Goal: Task Accomplishment & Management: Manage account settings

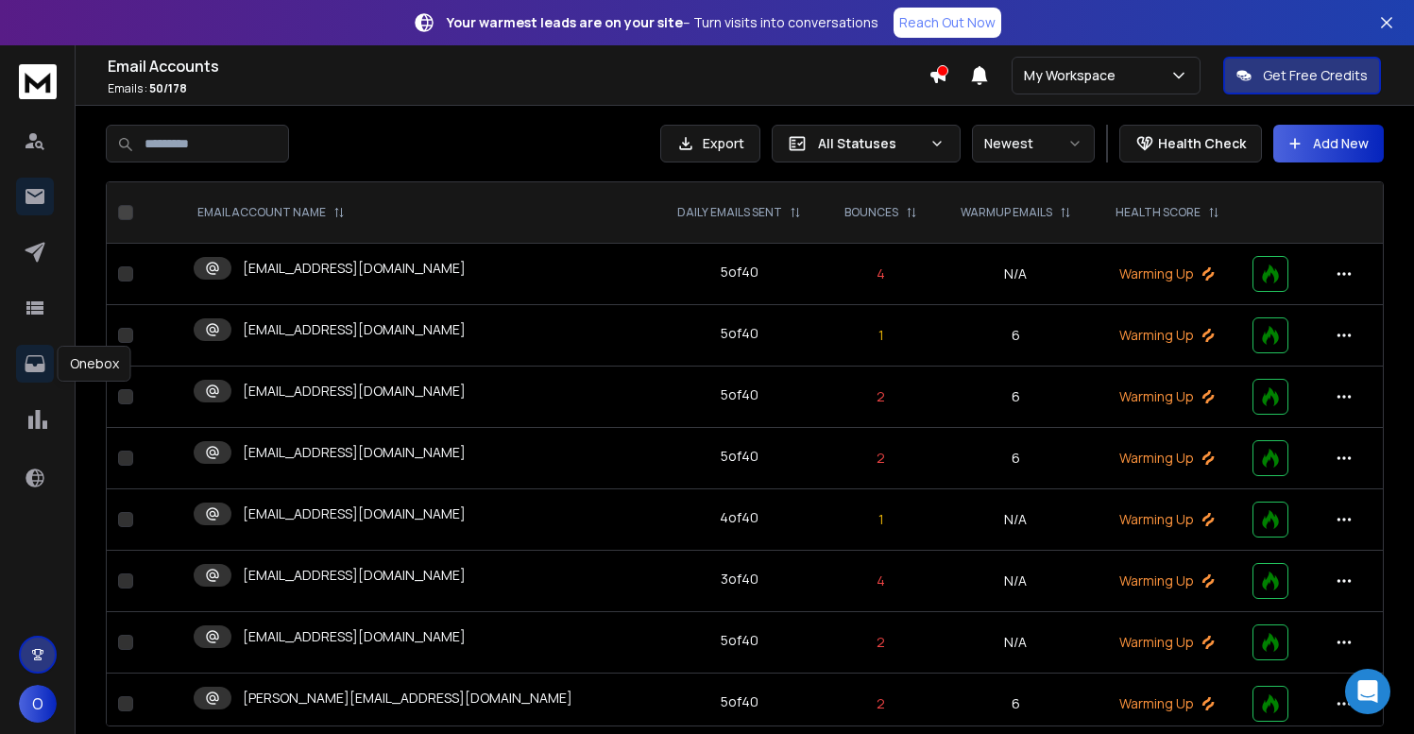
click at [29, 365] on icon at bounding box center [35, 363] width 20 height 17
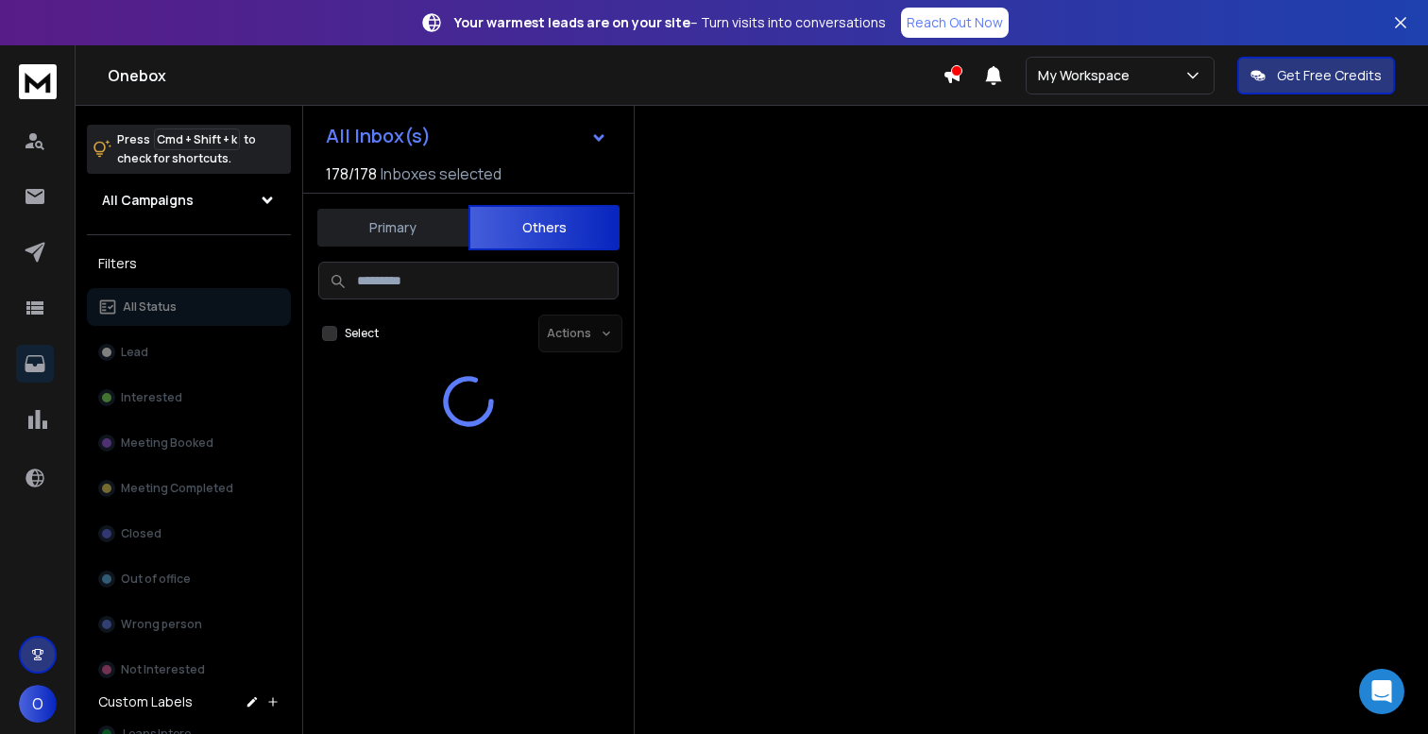
click at [495, 236] on button "Others" at bounding box center [543, 227] width 151 height 45
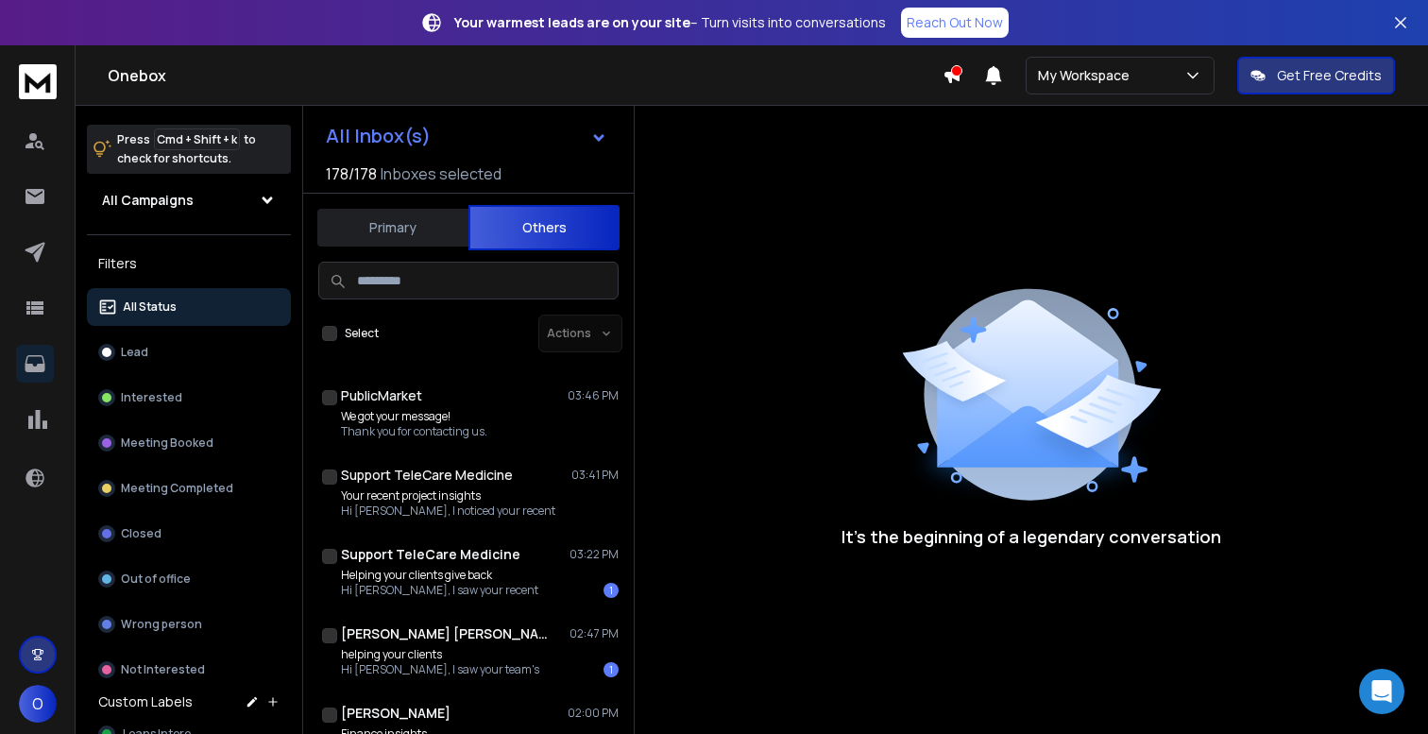
click at [380, 227] on button "Primary" at bounding box center [392, 228] width 151 height 42
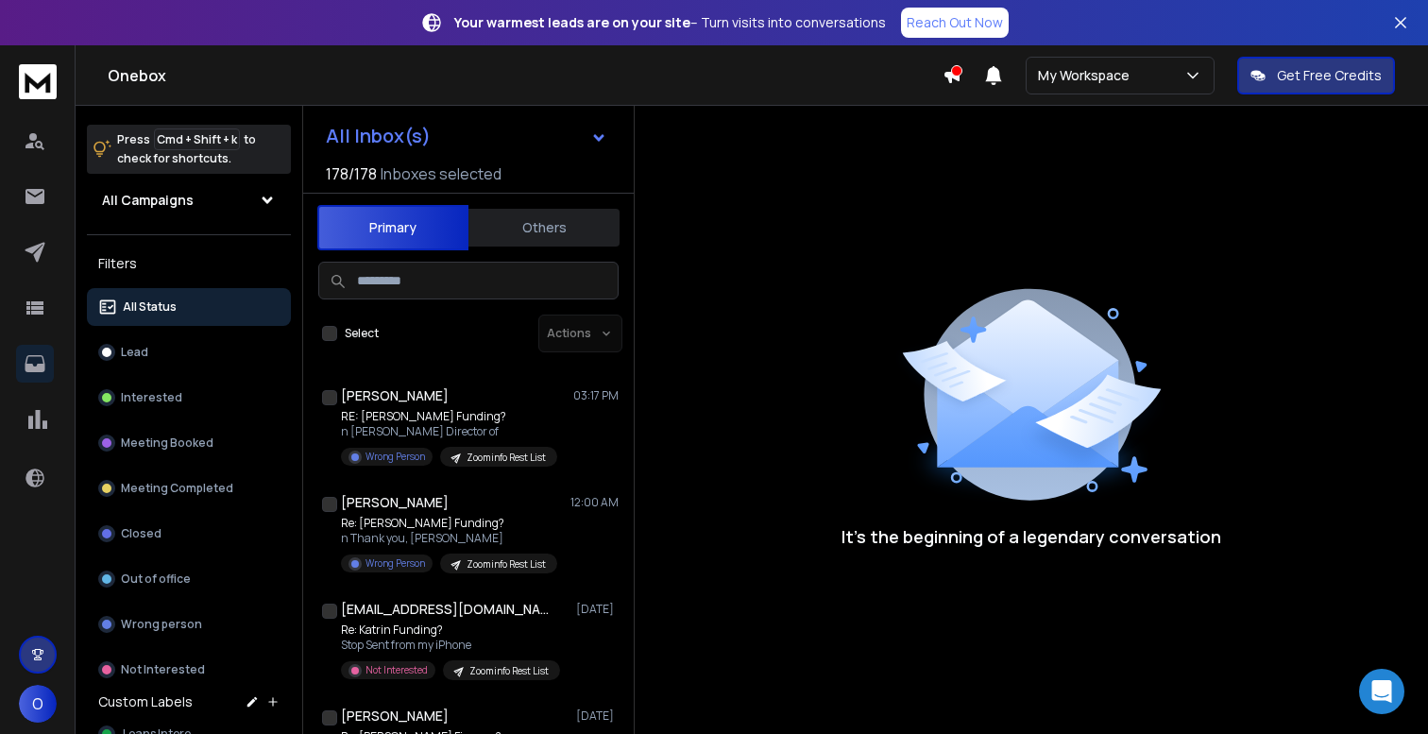
click at [533, 231] on button "Others" at bounding box center [543, 228] width 151 height 42
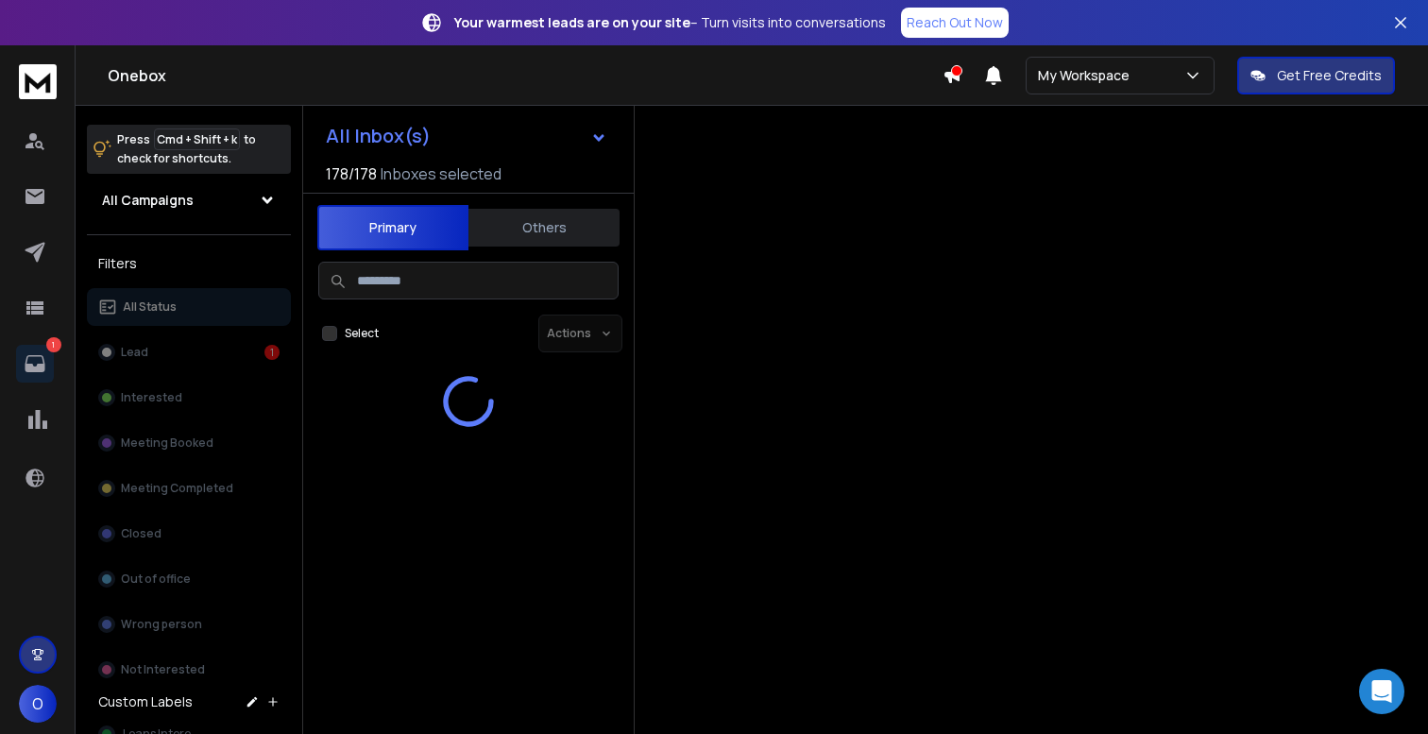
click at [407, 231] on button "Primary" at bounding box center [392, 227] width 151 height 45
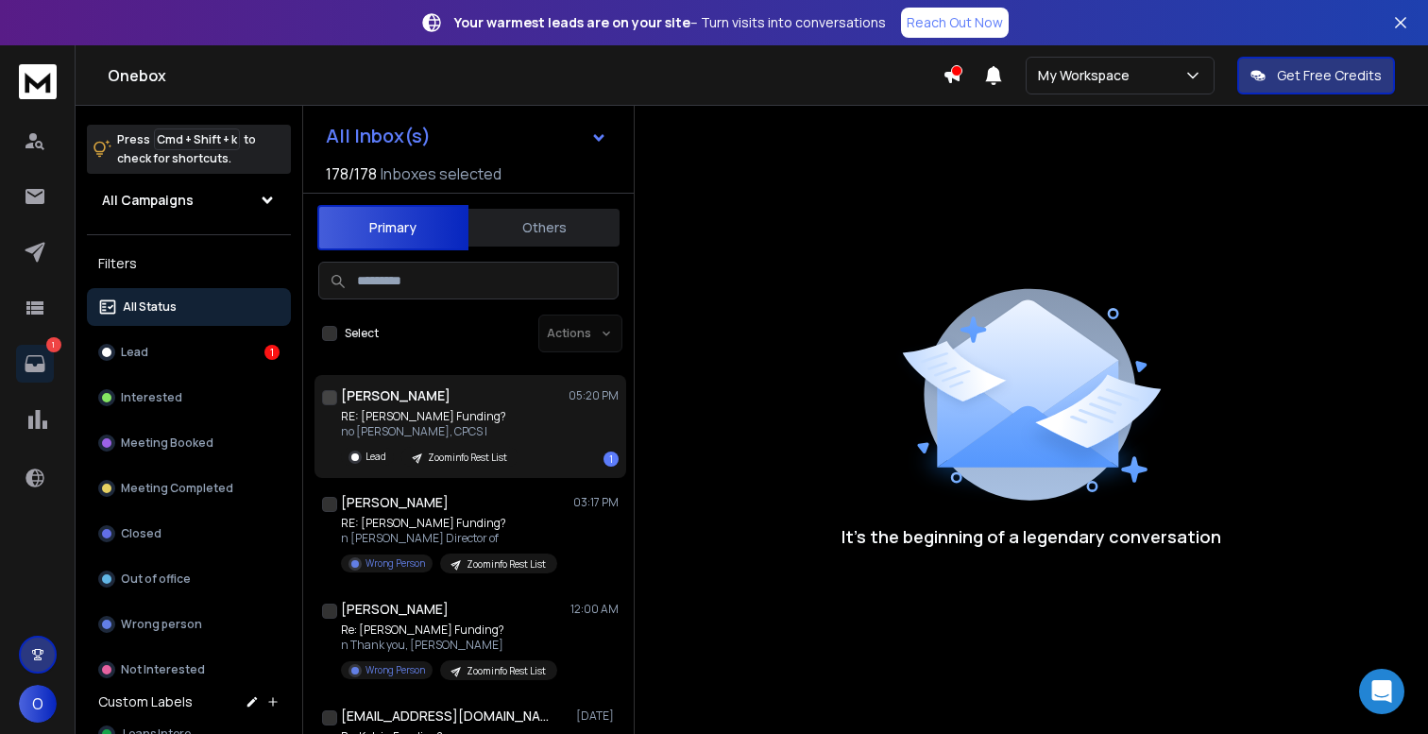
click at [479, 419] on p "RE: [PERSON_NAME] Funding?" at bounding box center [430, 416] width 178 height 15
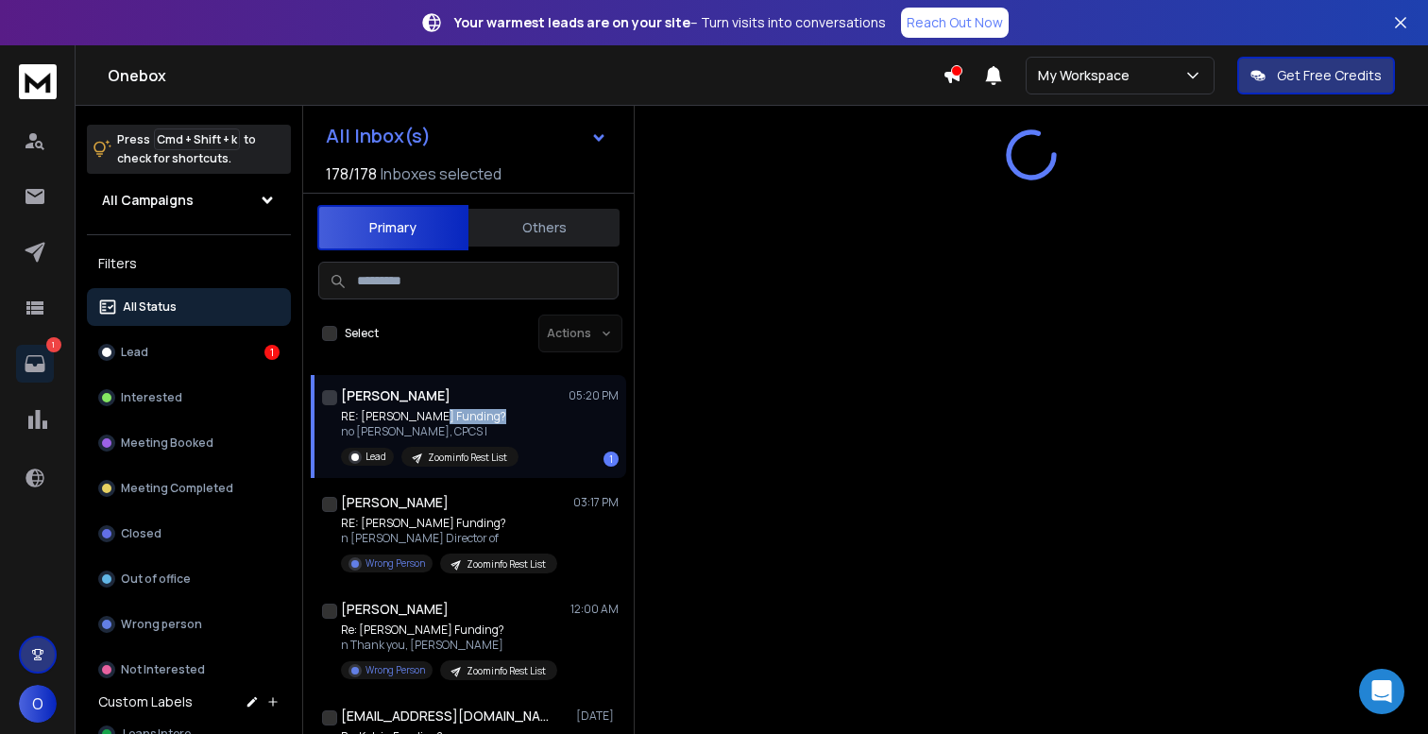
click at [479, 419] on p "RE: [PERSON_NAME] Funding?" at bounding box center [430, 416] width 178 height 15
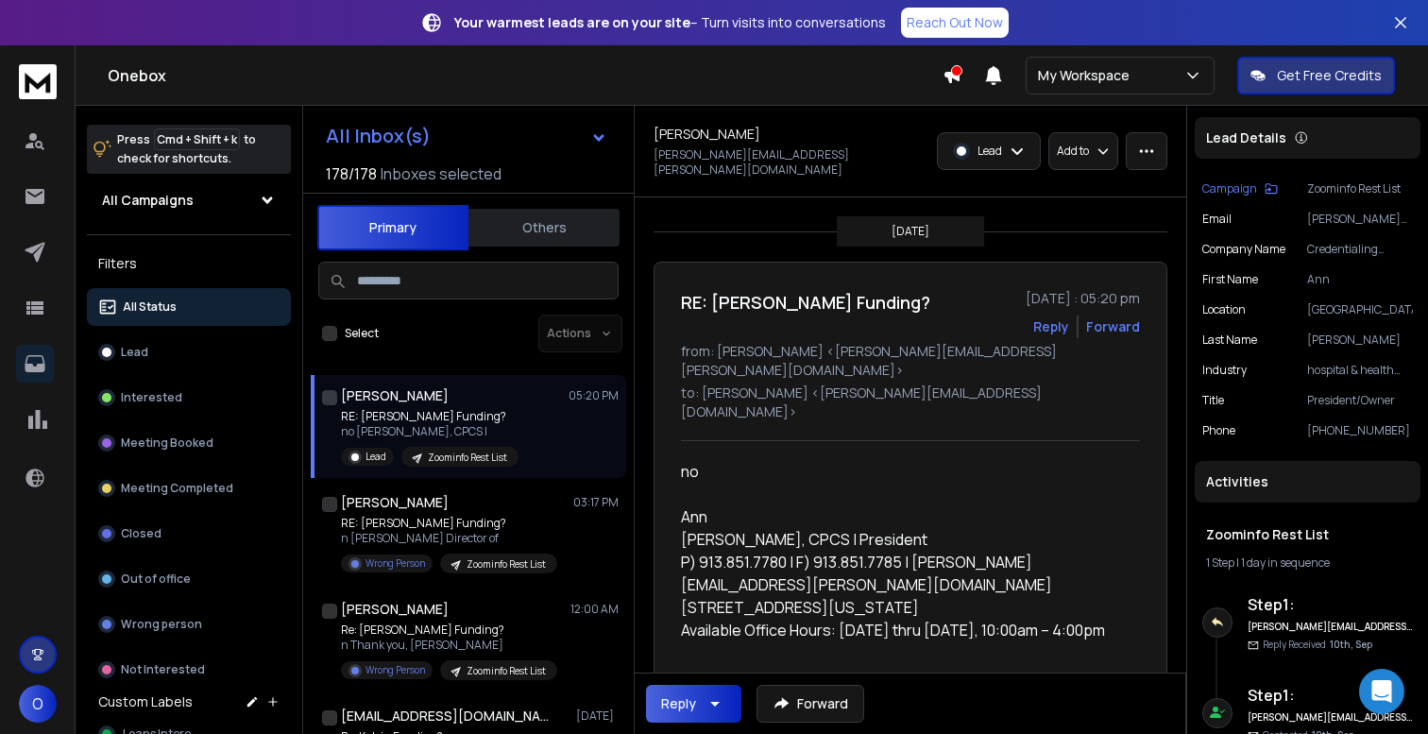
click at [534, 254] on div at bounding box center [468, 276] width 315 height 45
click at [534, 237] on button "Others" at bounding box center [543, 228] width 151 height 42
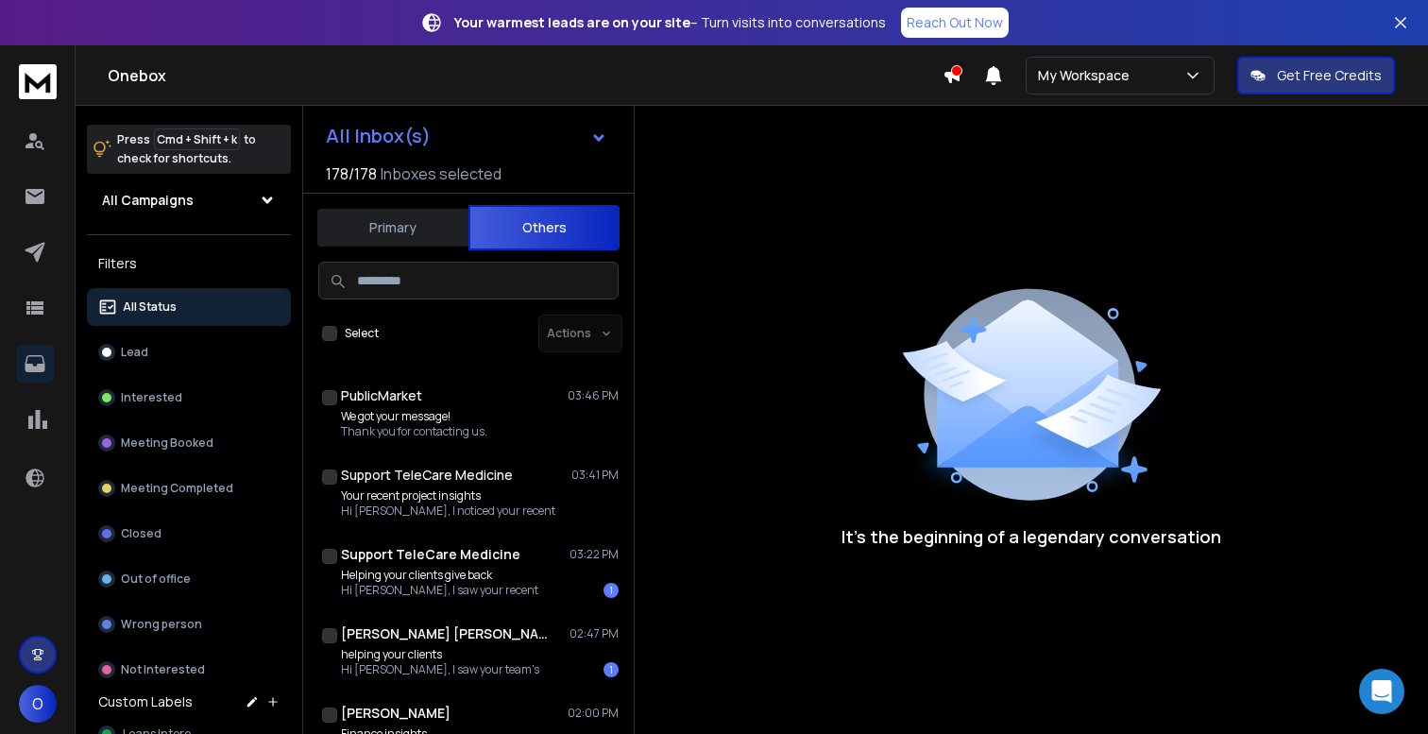
click at [379, 233] on button "Primary" at bounding box center [392, 228] width 151 height 42
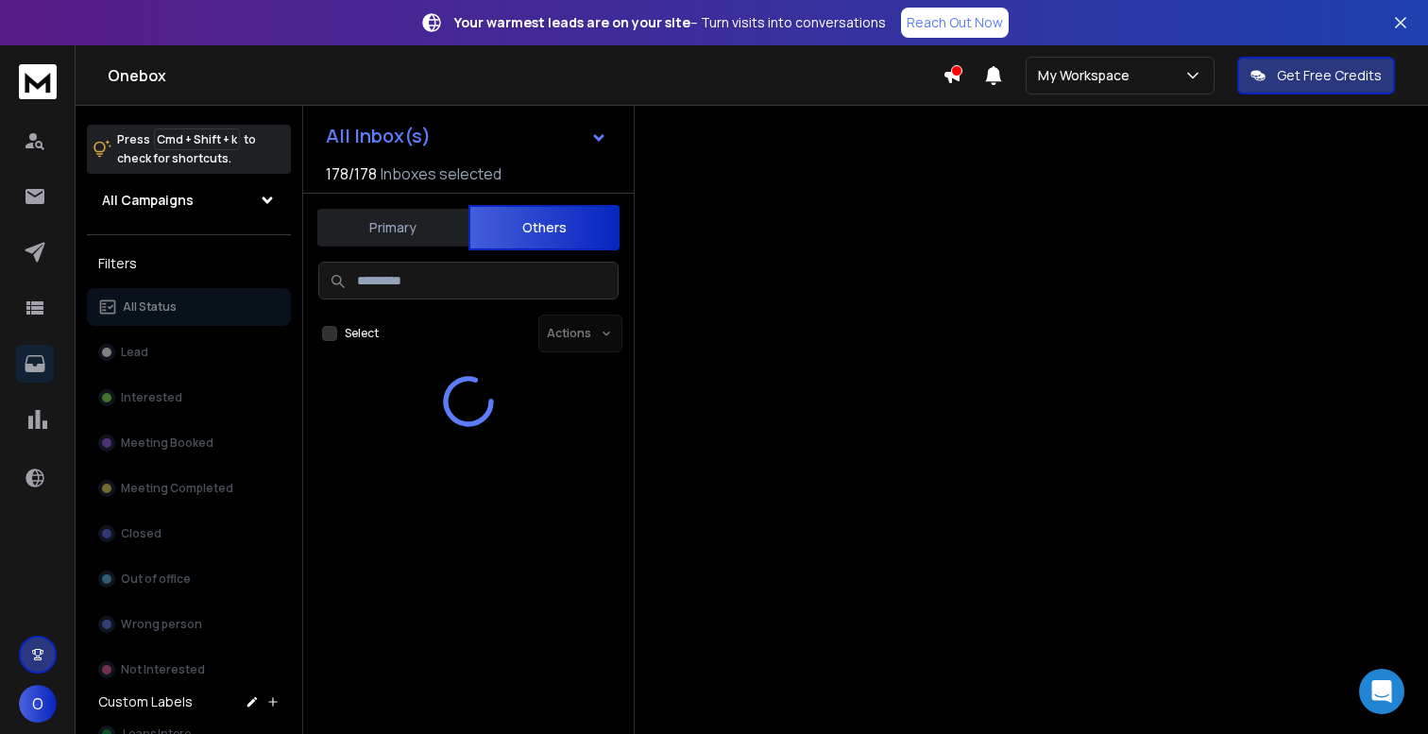
click at [479, 235] on button "Others" at bounding box center [543, 227] width 151 height 45
click at [402, 234] on button "Primary" at bounding box center [392, 228] width 151 height 42
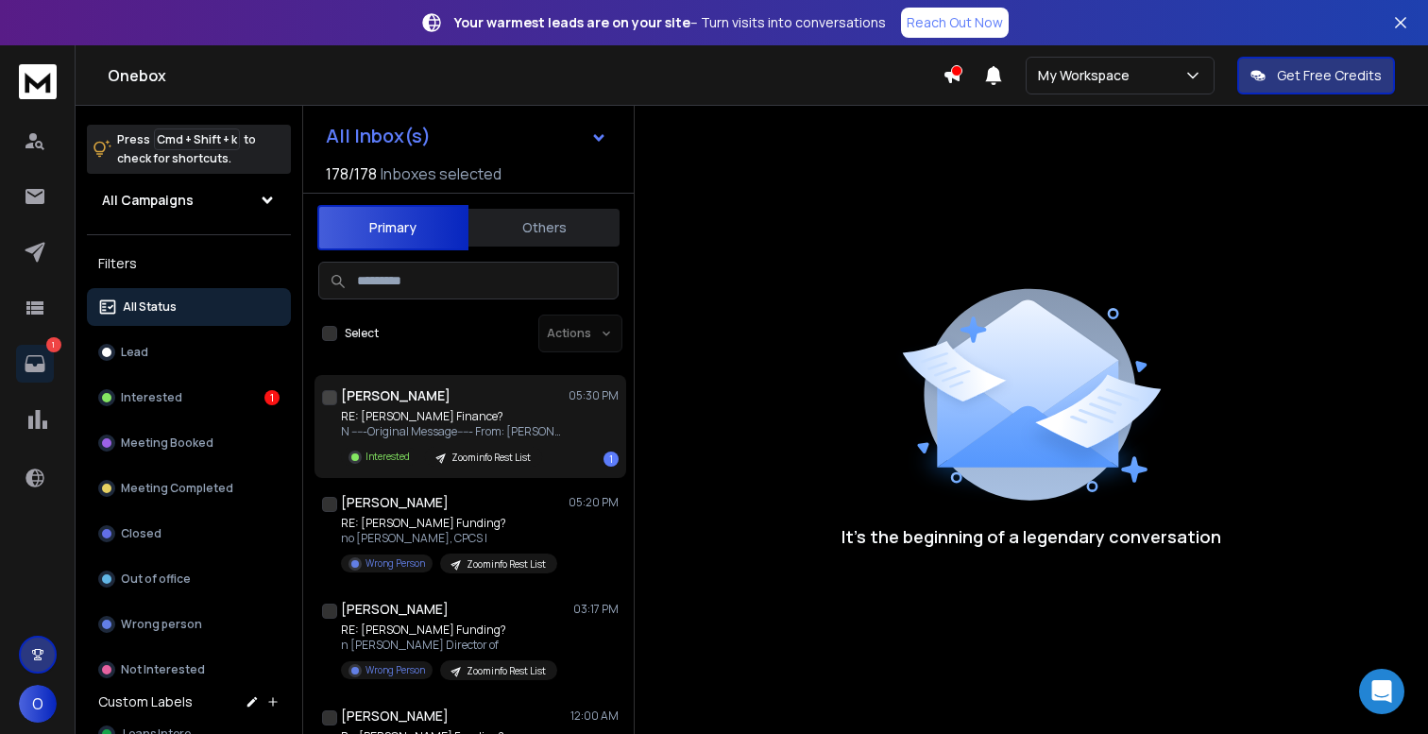
click at [487, 401] on div "Steve Redmond 05:30 PM" at bounding box center [480, 395] width 278 height 19
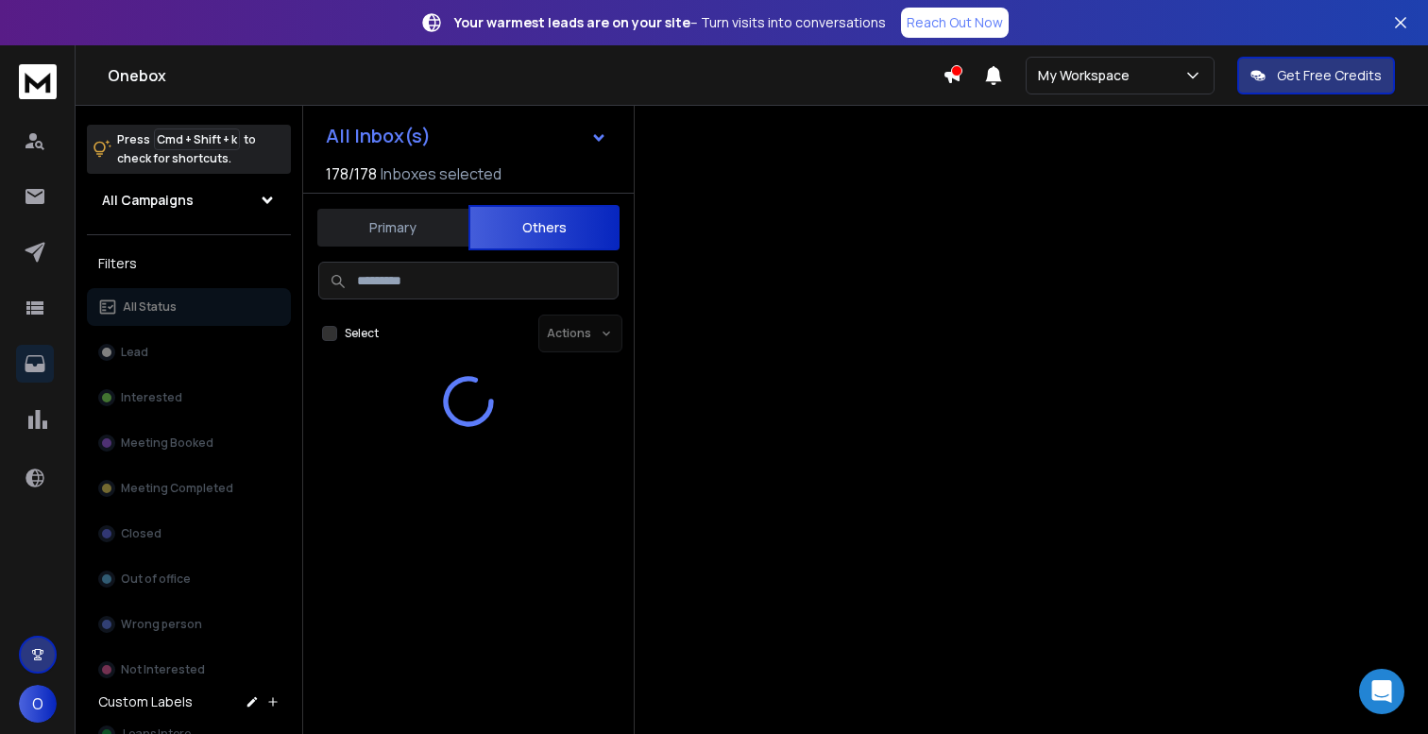
click at [515, 232] on button "Others" at bounding box center [543, 227] width 151 height 45
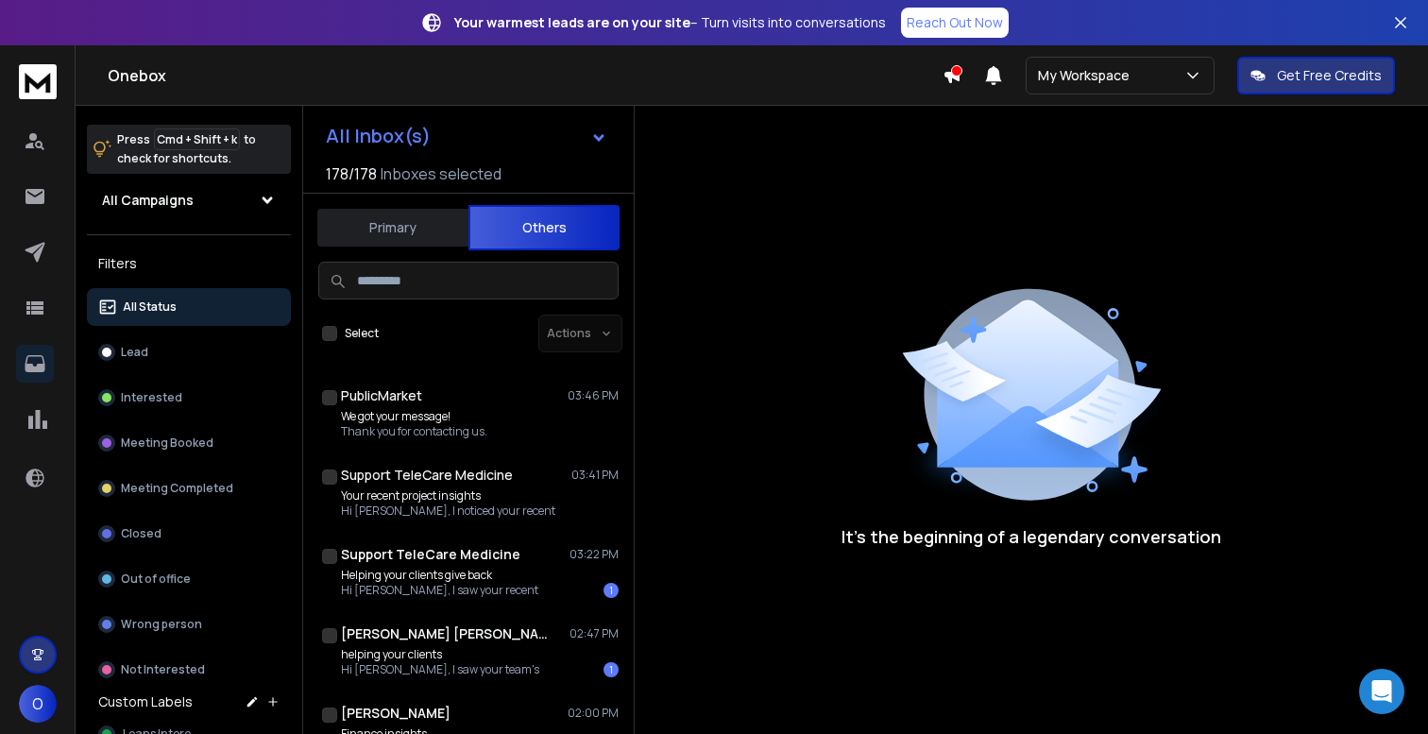
click at [427, 232] on button "Primary" at bounding box center [392, 228] width 151 height 42
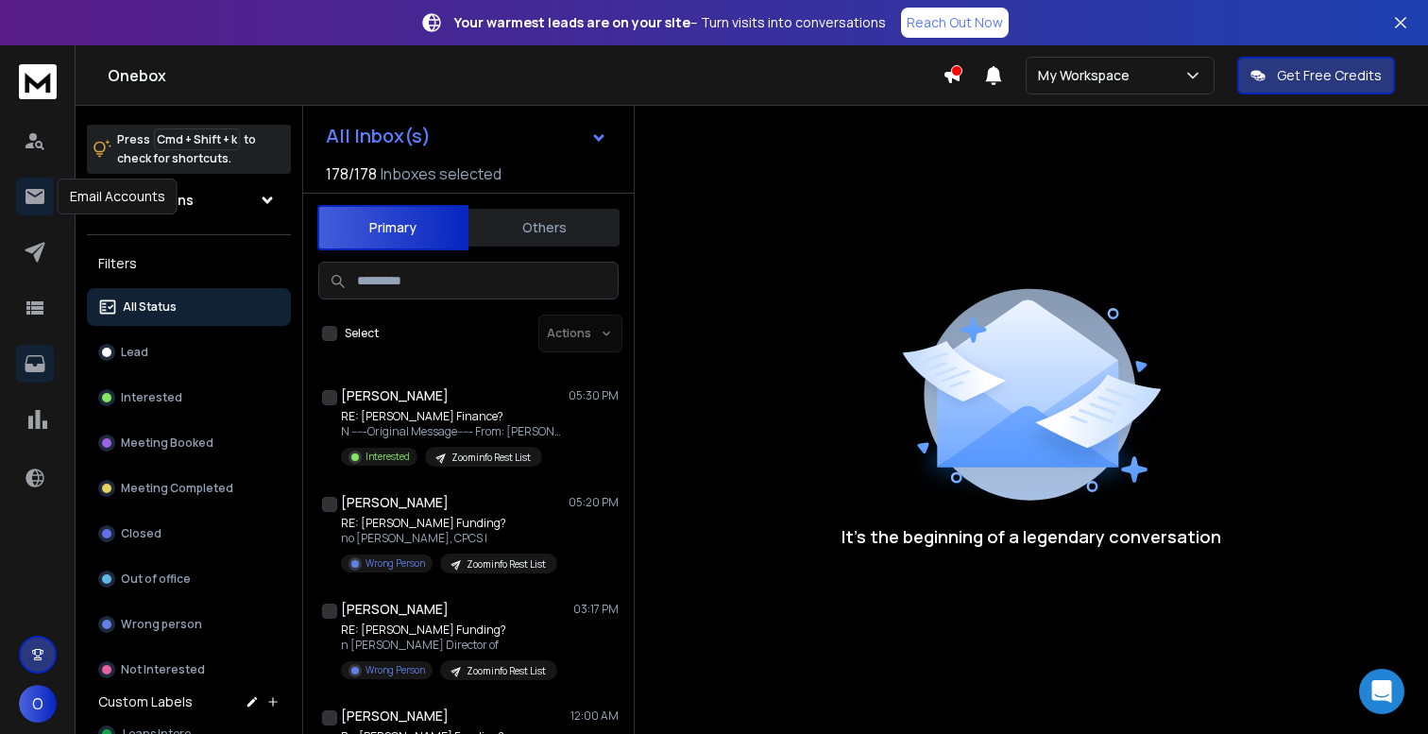
click at [30, 192] on icon at bounding box center [34, 196] width 19 height 15
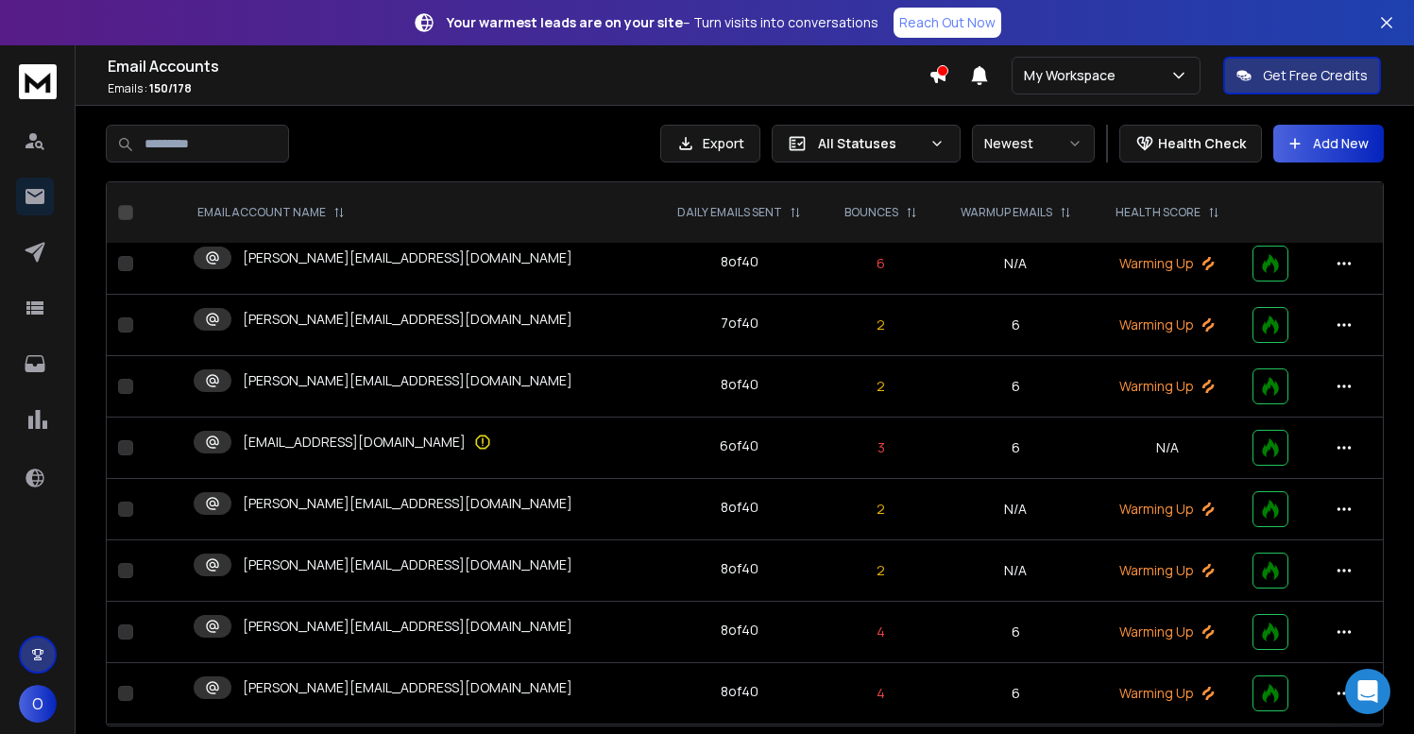
scroll to position [8163, 0]
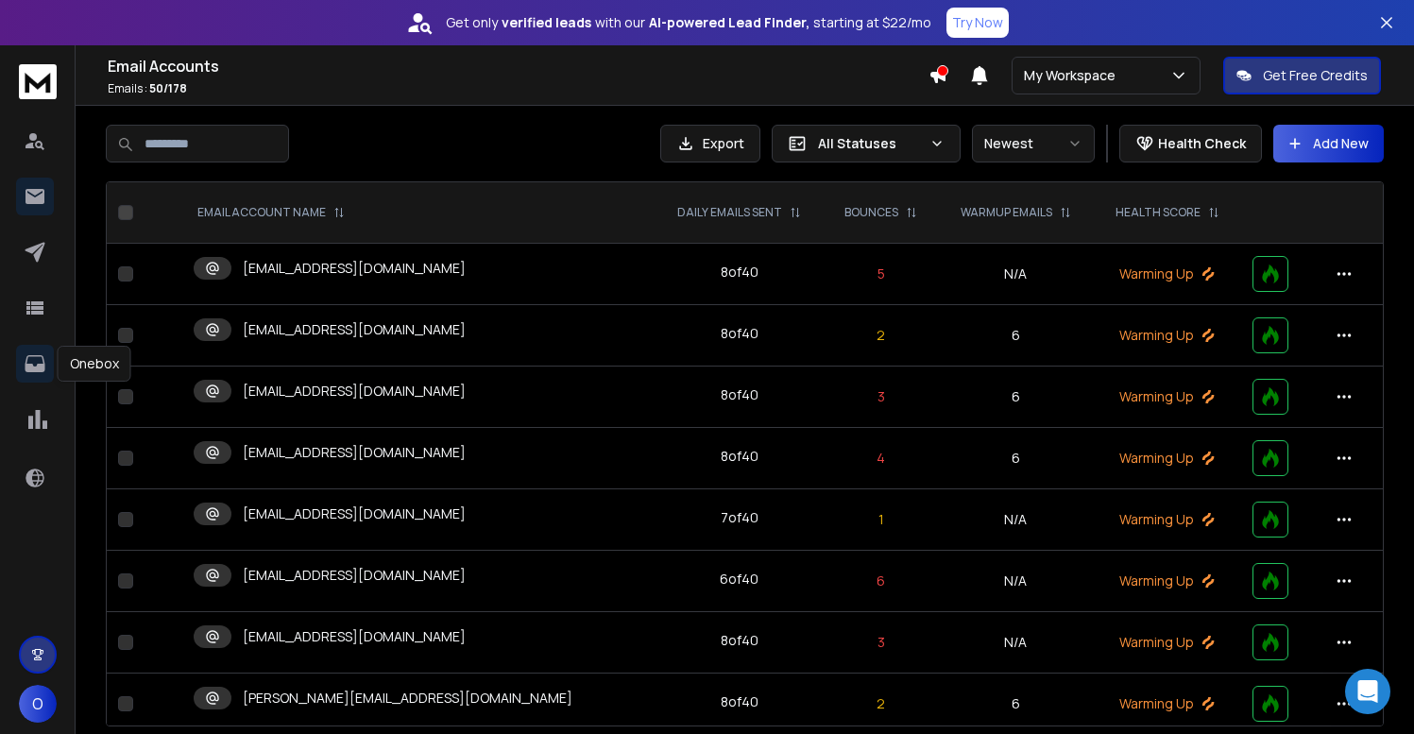
click at [39, 370] on icon at bounding box center [35, 363] width 20 height 17
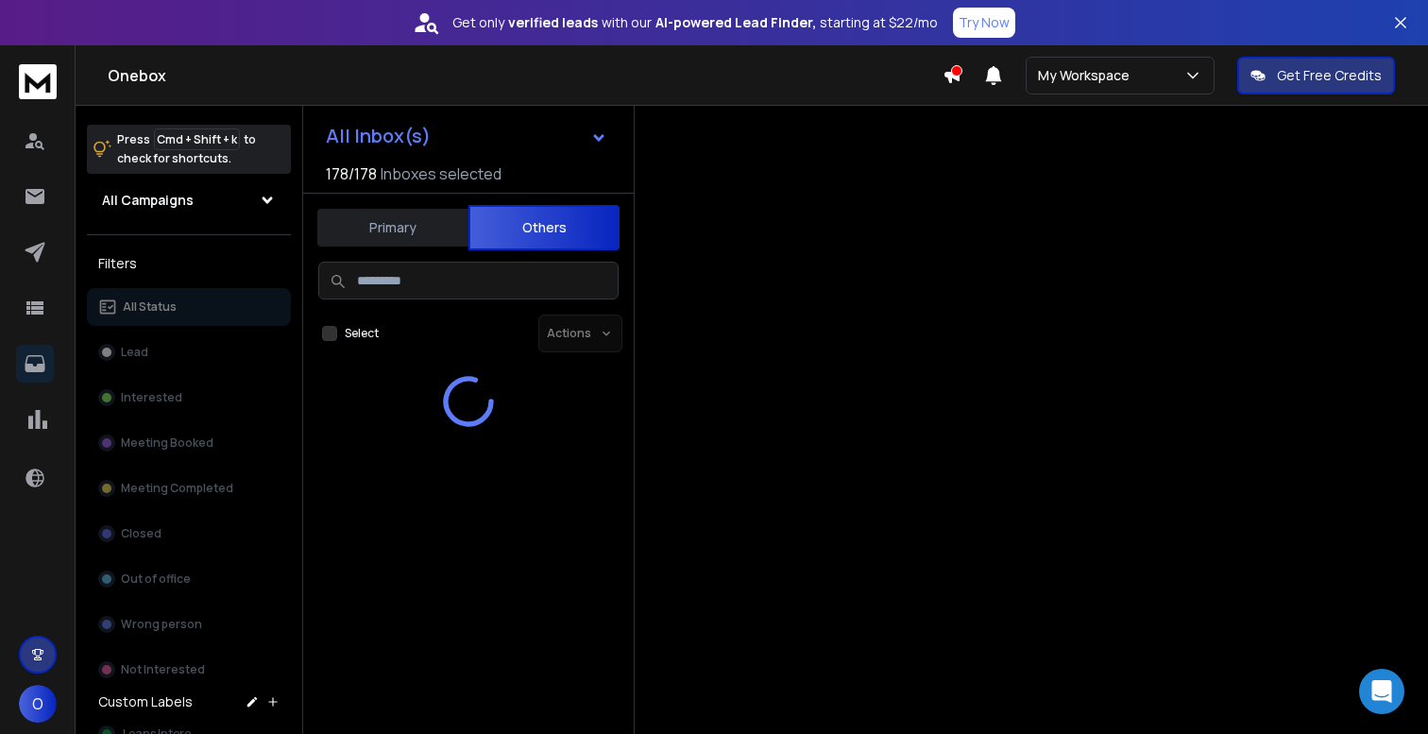
click at [505, 230] on button "Others" at bounding box center [543, 227] width 151 height 45
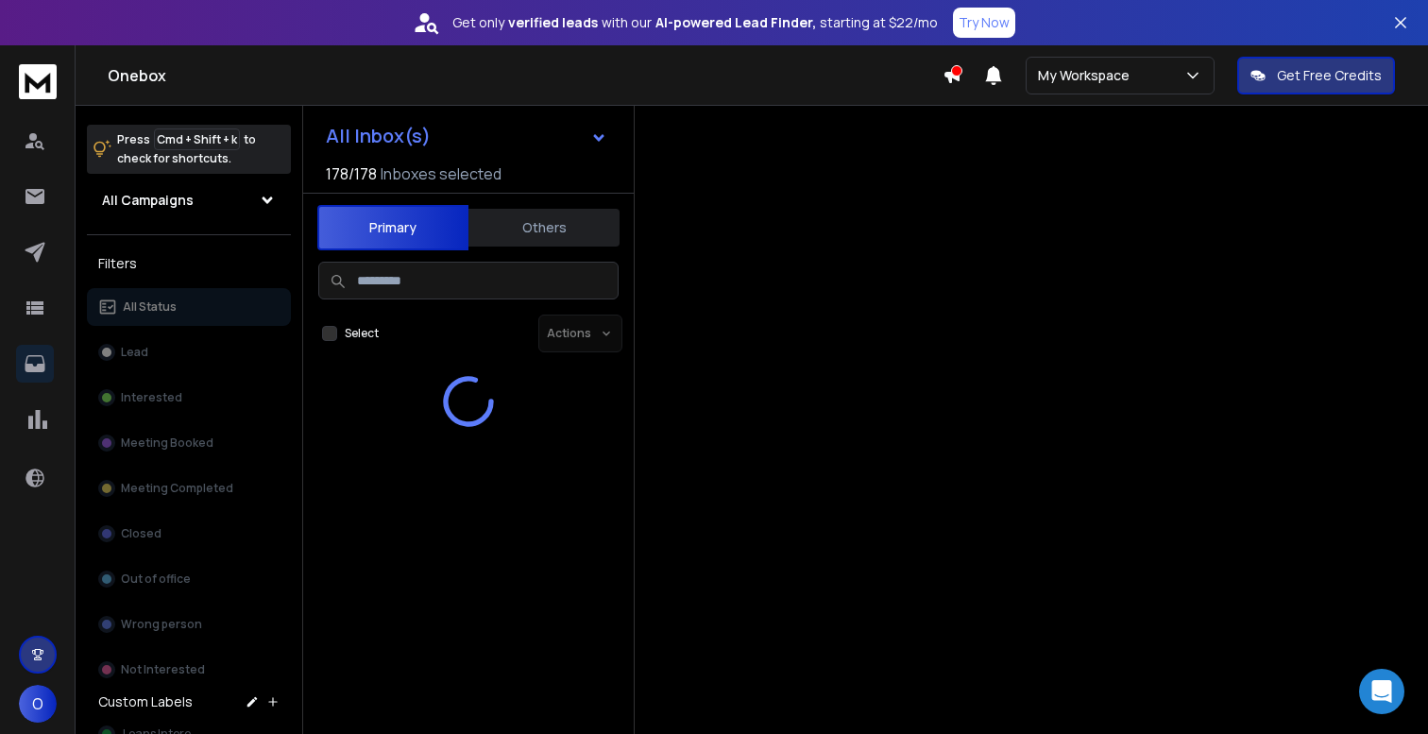
click at [401, 240] on button "Primary" at bounding box center [392, 227] width 151 height 45
